Goal: Navigation & Orientation: Find specific page/section

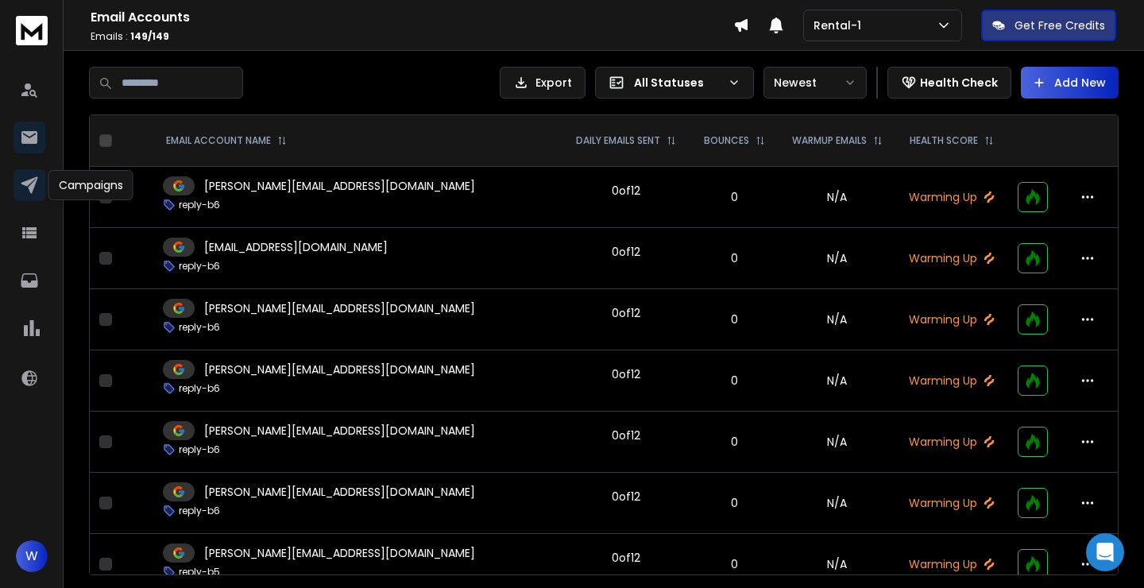
click at [27, 184] on icon at bounding box center [29, 184] width 17 height 17
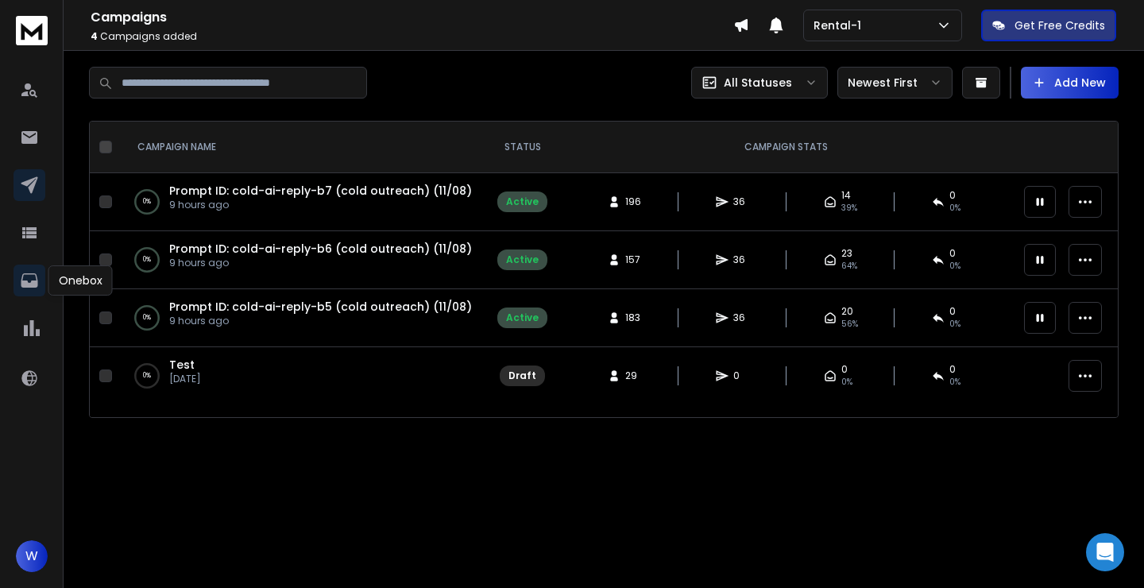
click at [29, 284] on icon at bounding box center [29, 280] width 17 height 14
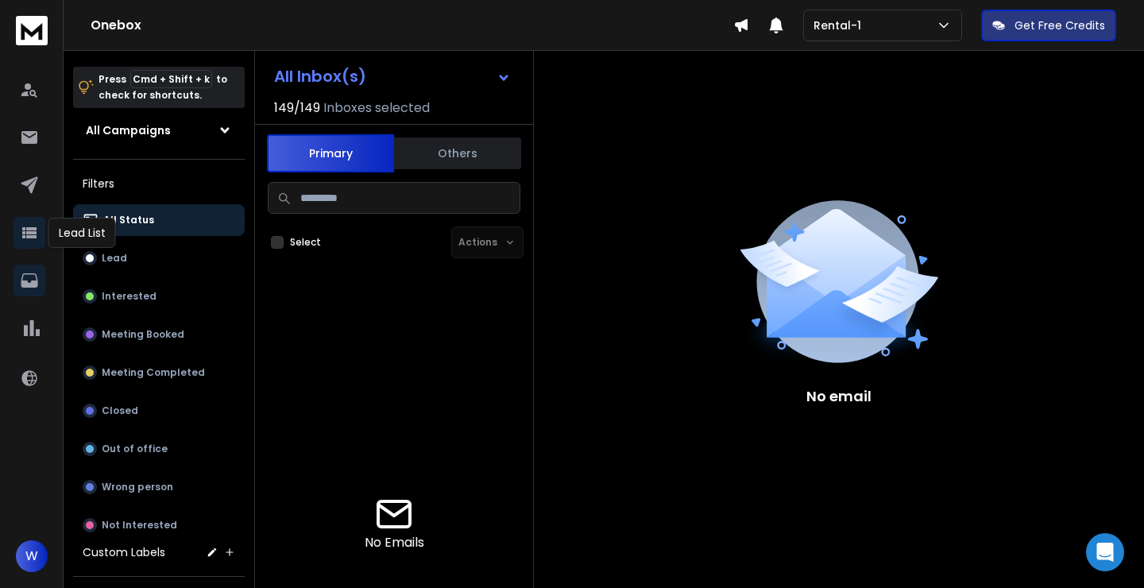
click at [17, 237] on link at bounding box center [30, 233] width 32 height 32
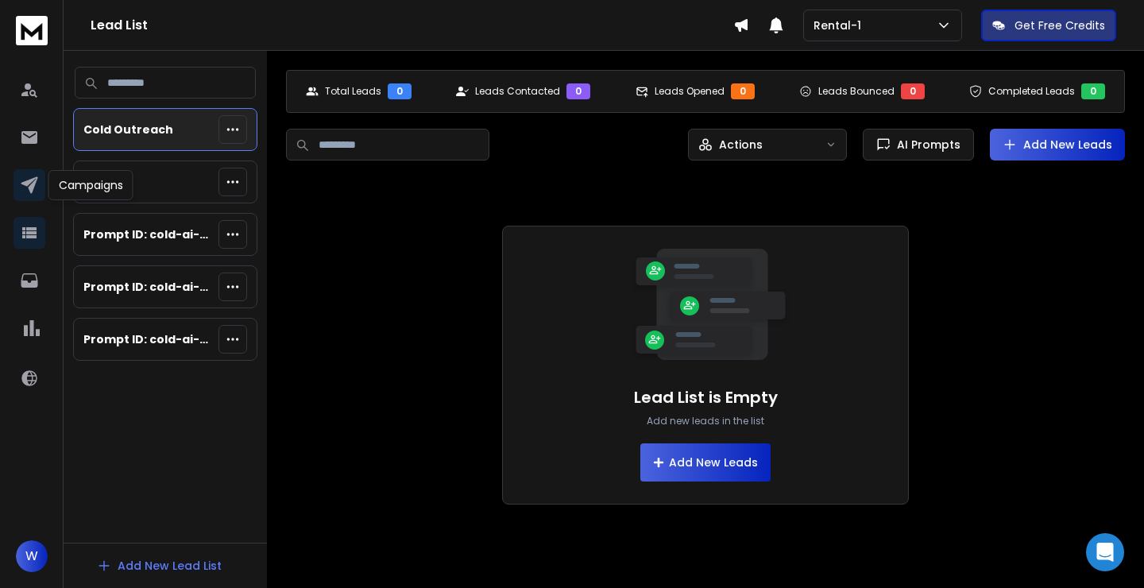
click at [29, 180] on icon at bounding box center [29, 184] width 17 height 17
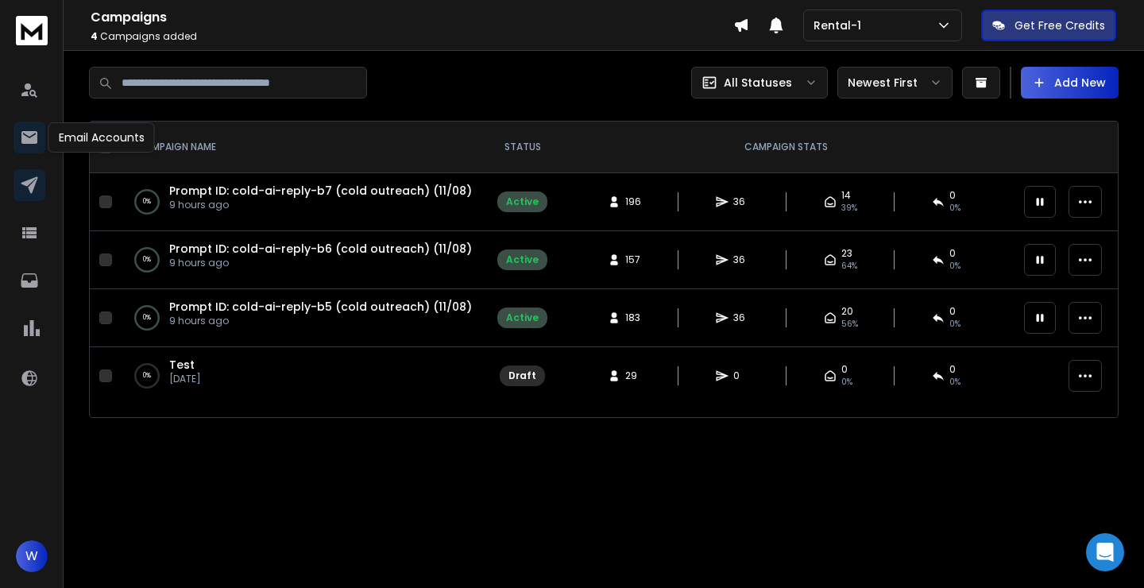
click at [33, 137] on icon at bounding box center [29, 137] width 16 height 13
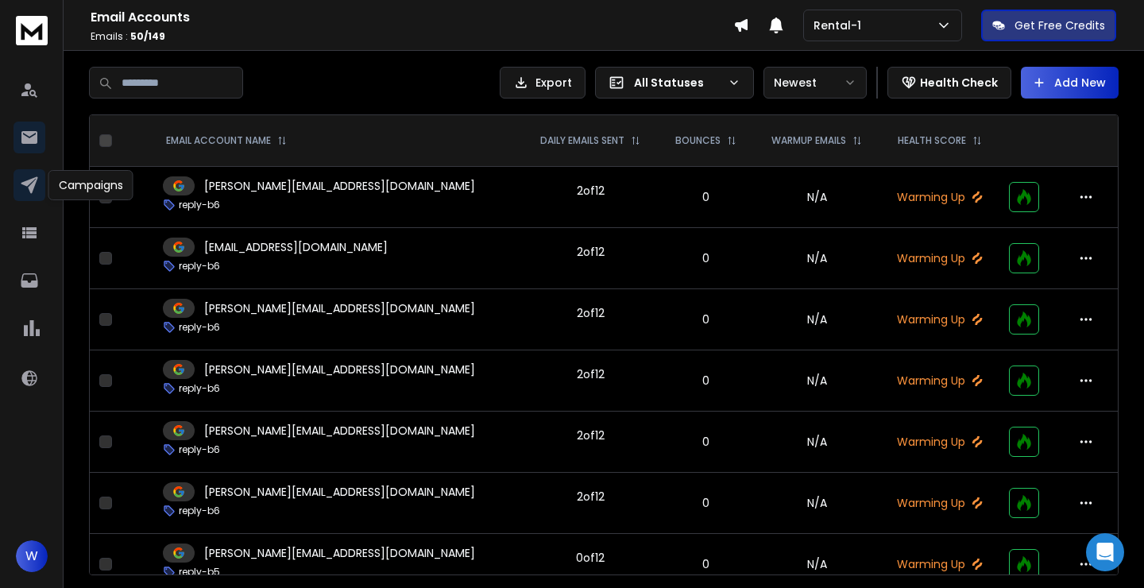
click at [30, 186] on icon at bounding box center [29, 184] width 17 height 17
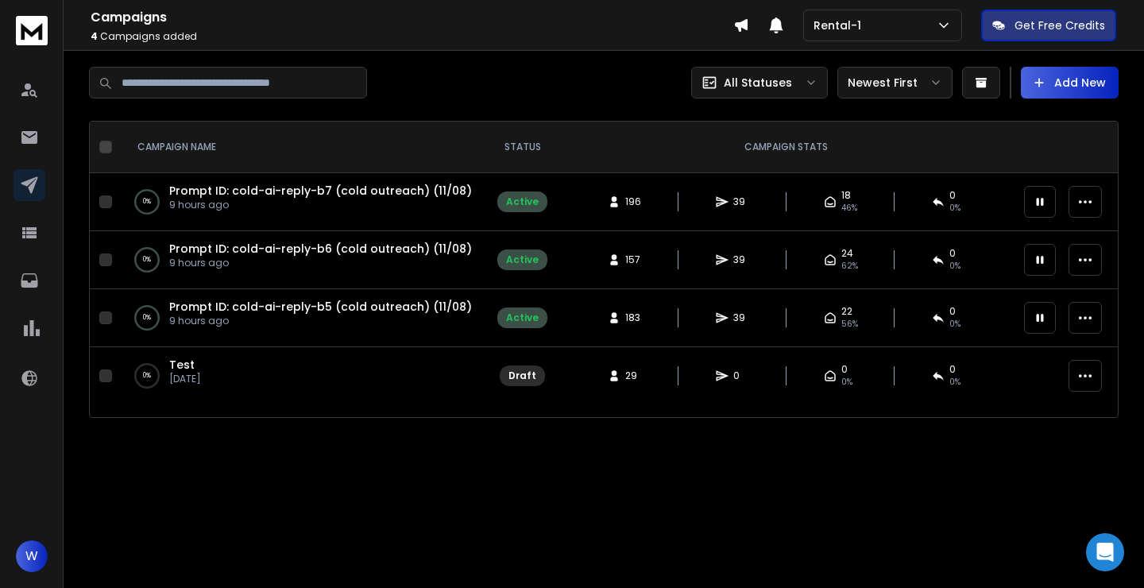
click at [217, 194] on span "Prompt ID: cold-ai-reply-b7 (cold outreach) (11/08)" at bounding box center [320, 191] width 303 height 16
